Goal: Task Accomplishment & Management: Complete application form

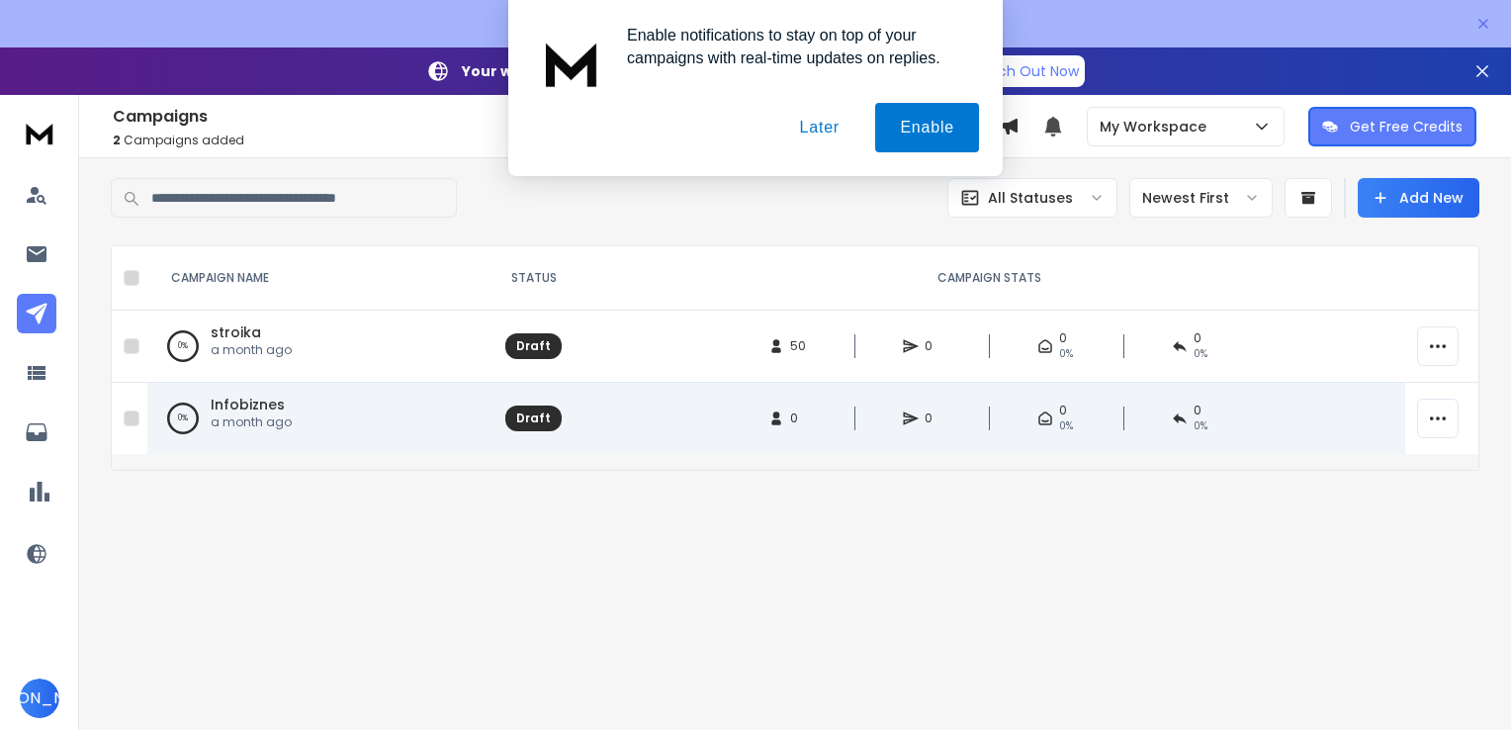
click at [1441, 413] on icon "button" at bounding box center [1438, 418] width 20 height 20
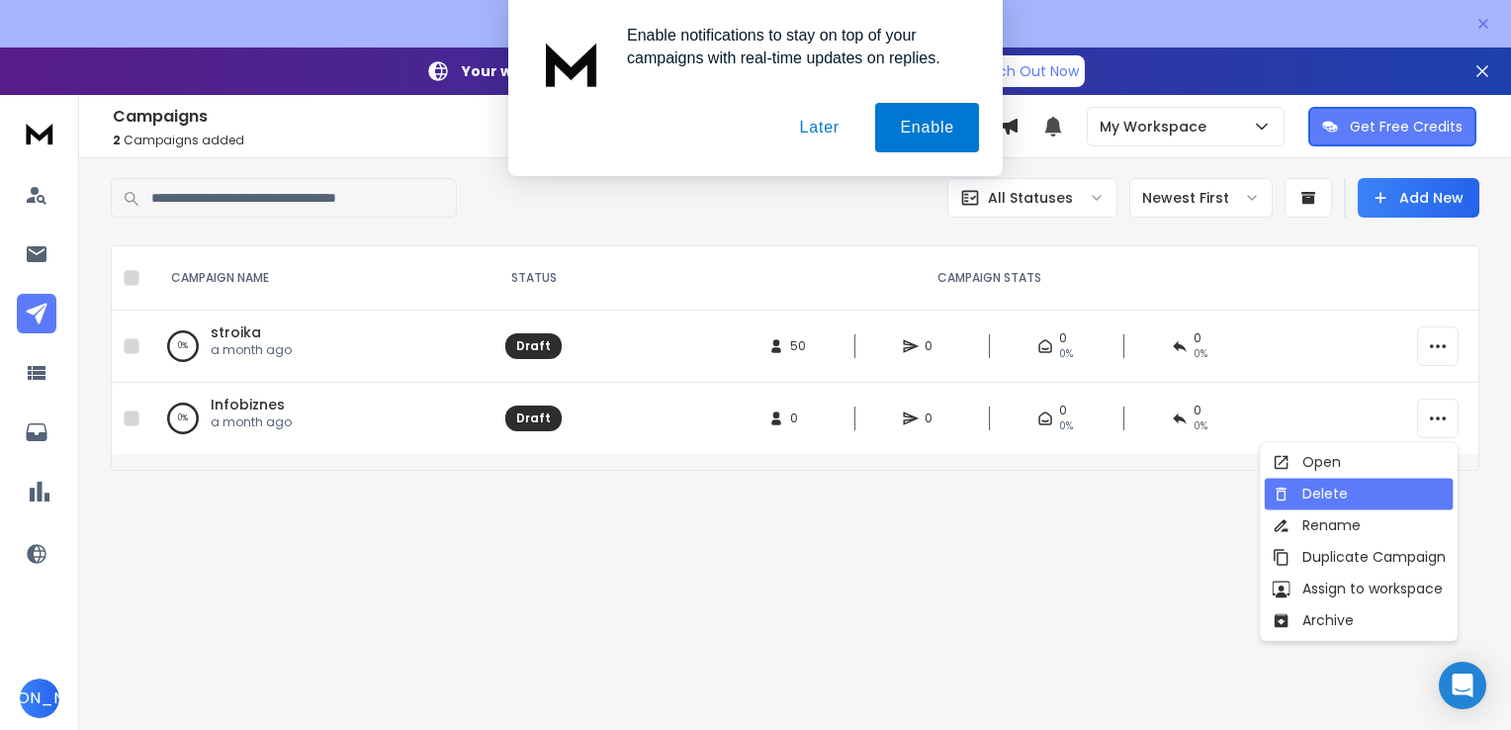
click at [1345, 501] on div "Delete" at bounding box center [1310, 494] width 75 height 20
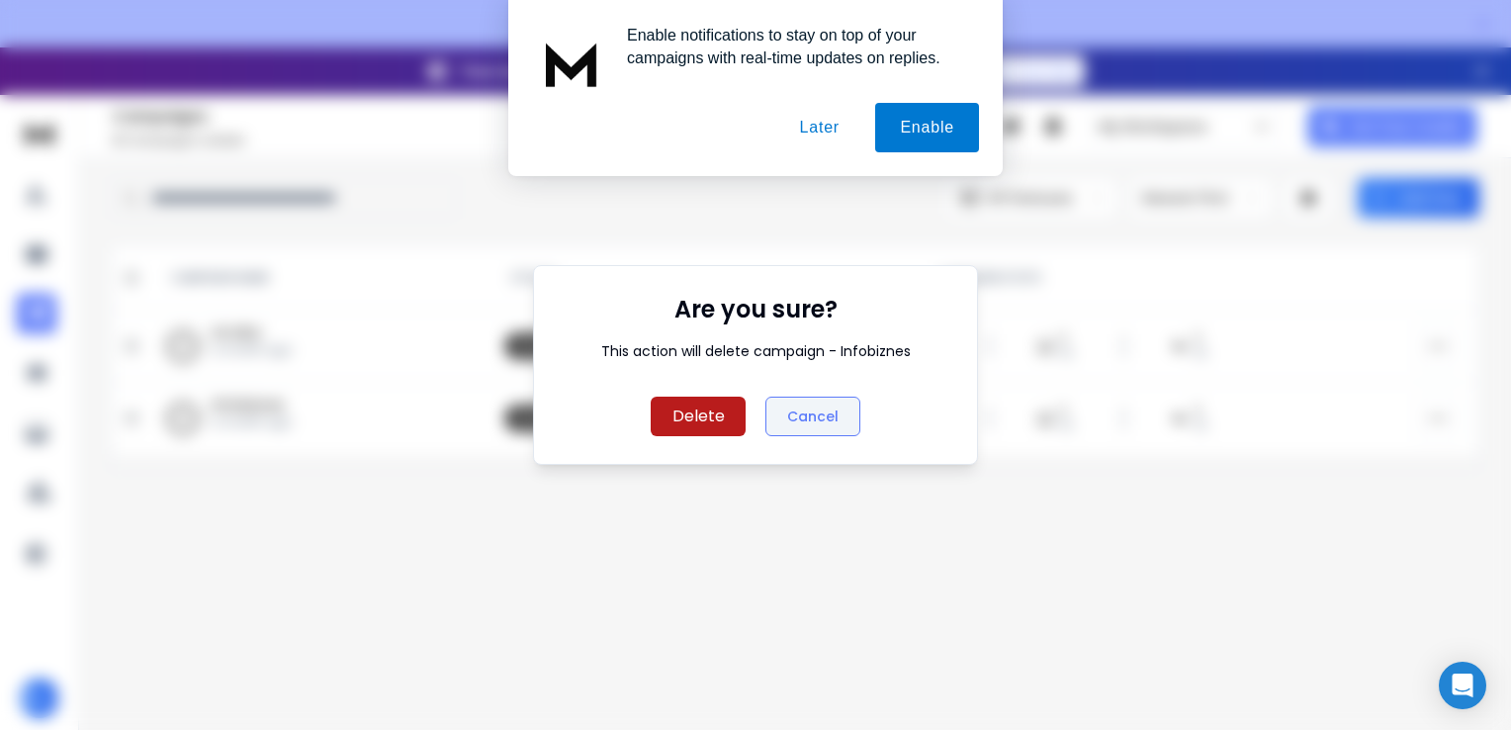
click at [712, 426] on button "Delete" at bounding box center [698, 417] width 95 height 40
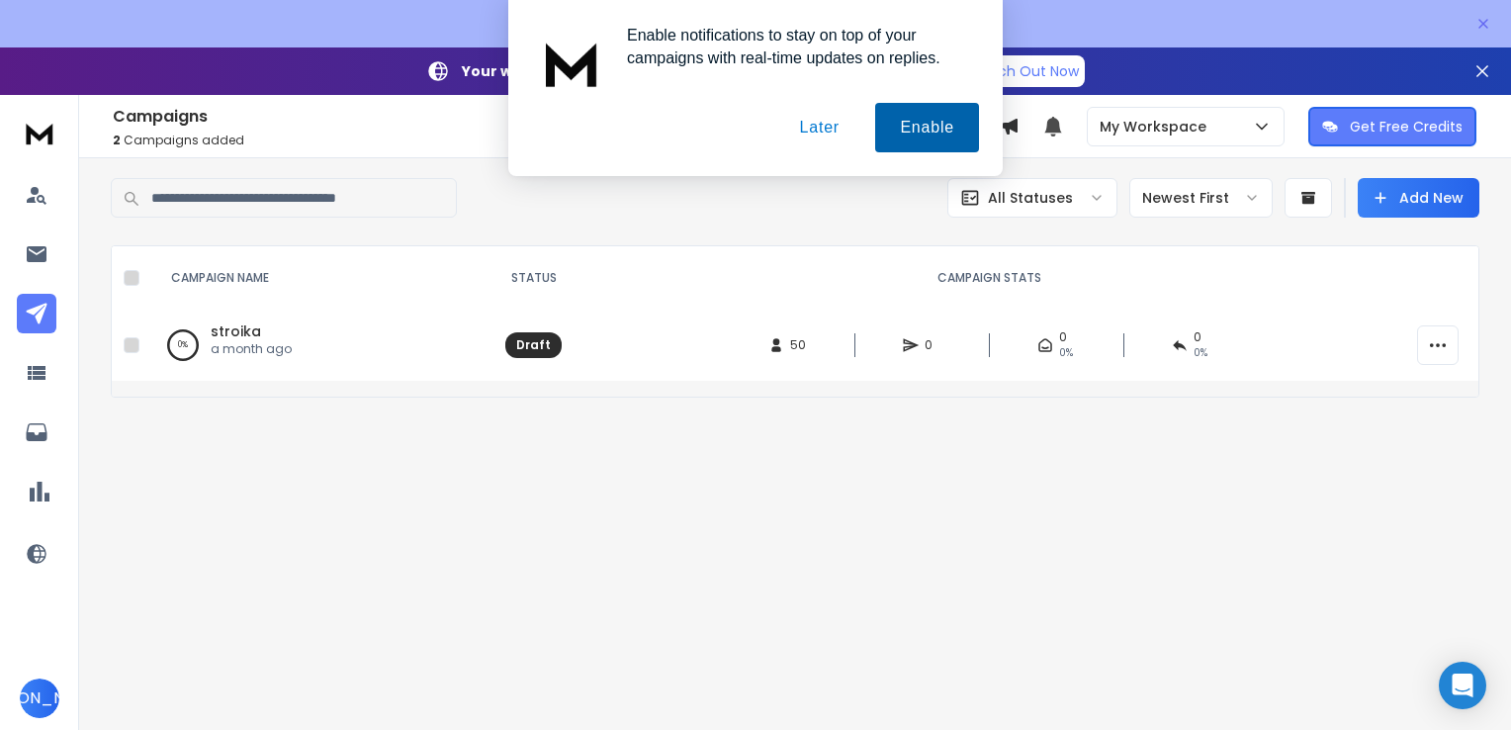
click at [952, 108] on button "Enable" at bounding box center [927, 127] width 104 height 49
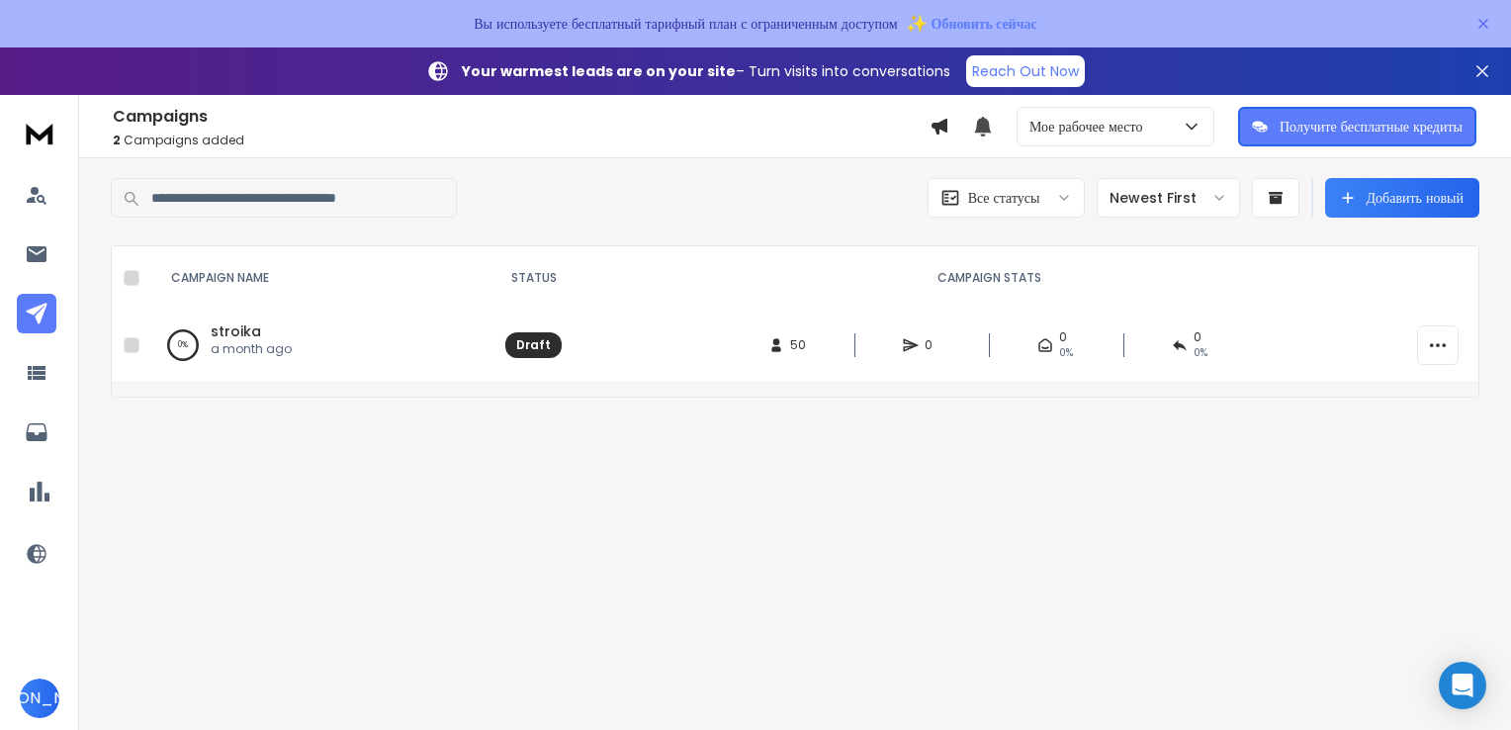
click at [1483, 69] on icon at bounding box center [1482, 71] width 12 height 12
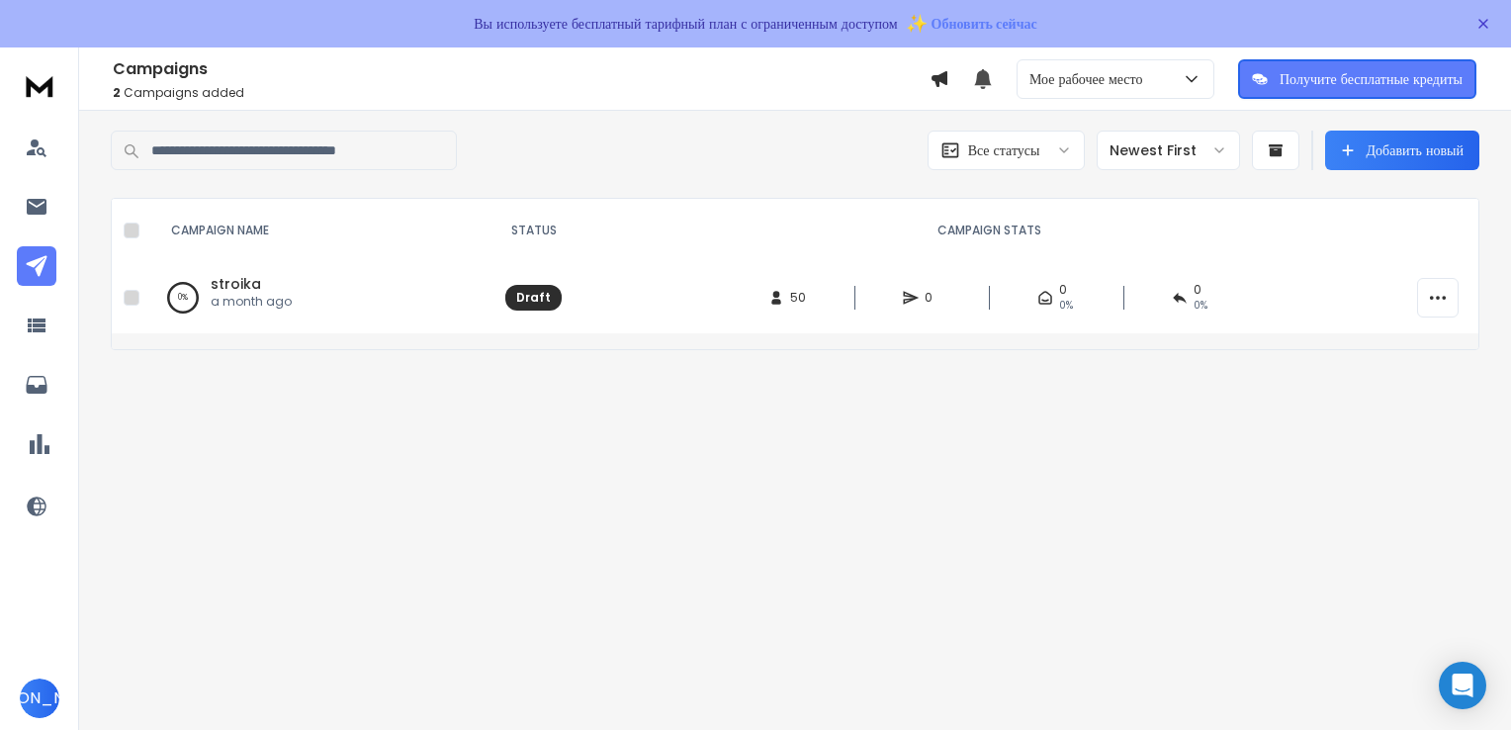
click at [1482, 23] on icon "Уведомление о закрытии" at bounding box center [1483, 24] width 8 height 8
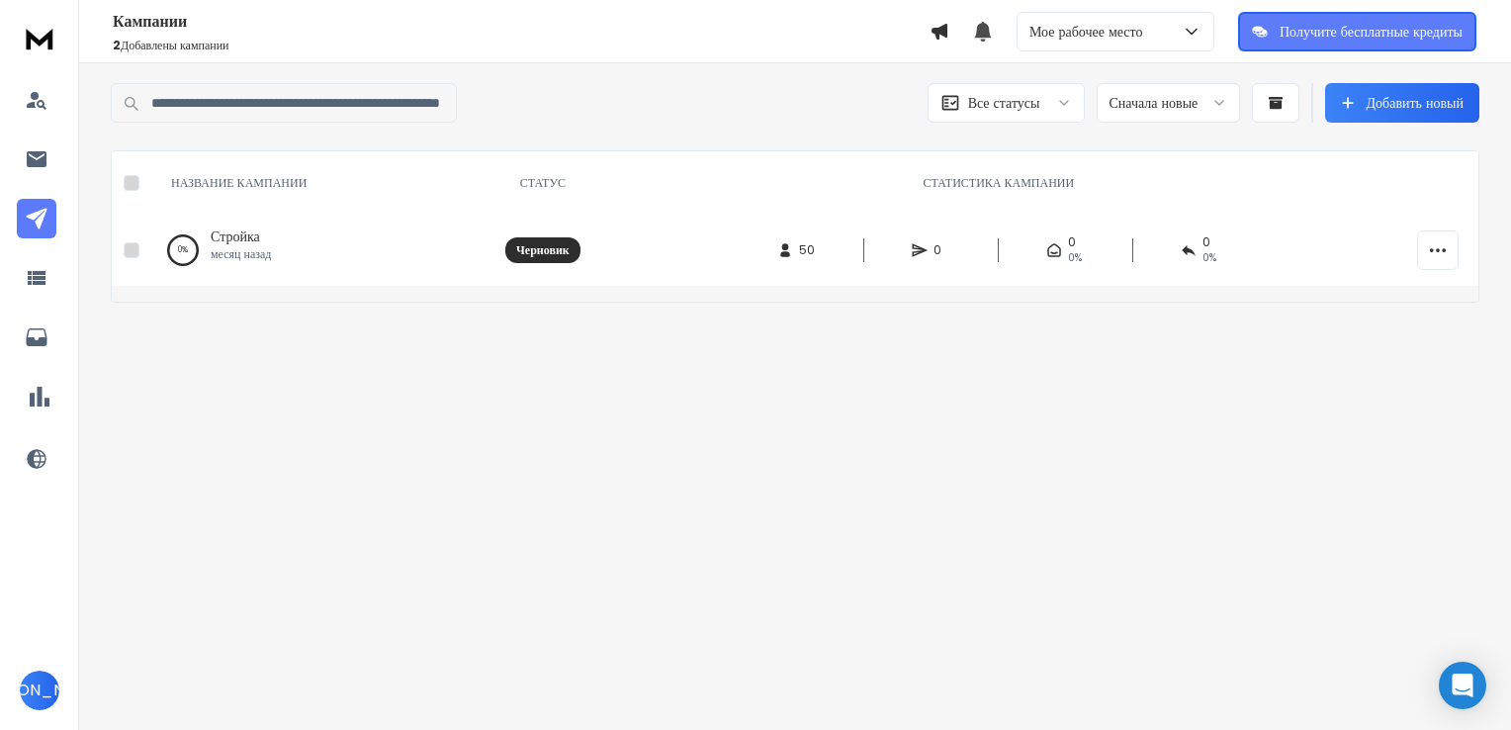
click at [1408, 89] on button "Добавить новый" at bounding box center [1402, 103] width 155 height 40
click at [1332, 112] on button "Добавить новый" at bounding box center [1402, 103] width 155 height 40
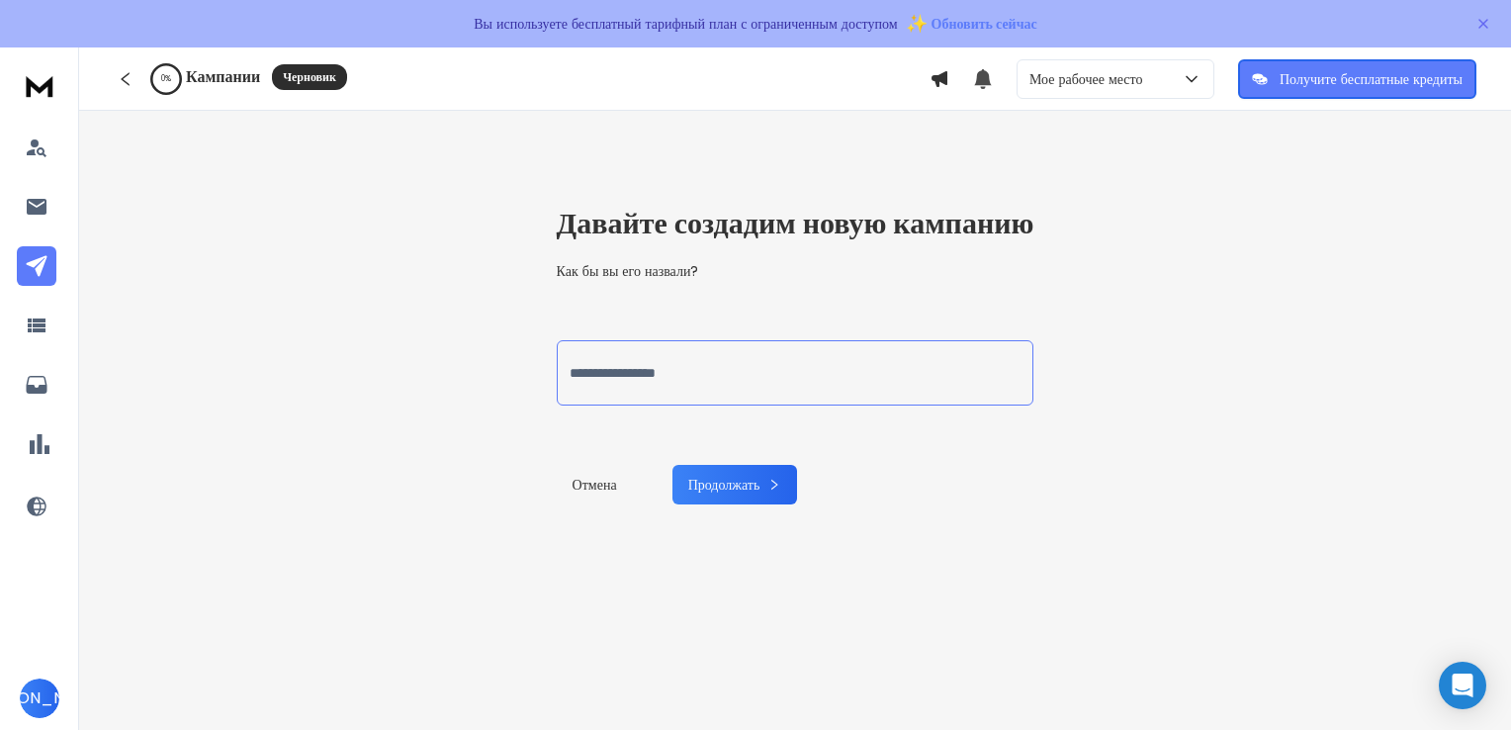
click at [569, 383] on input at bounding box center [796, 372] width 478 height 65
type input "*"
type input "*********"
click at [717, 477] on font "Продолжать" at bounding box center [724, 485] width 72 height 20
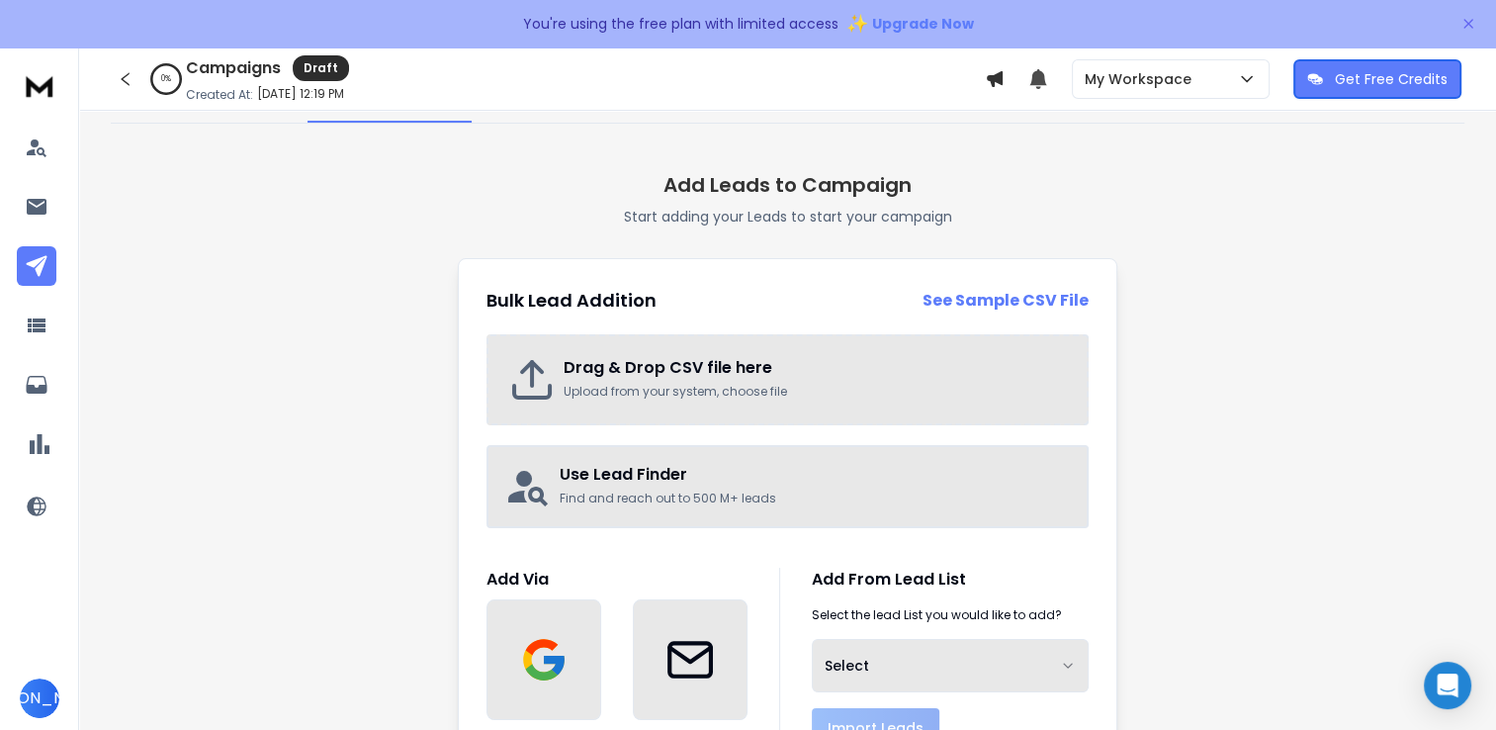
scroll to position [31, 0]
